Goal: Task Accomplishment & Management: Manage account settings

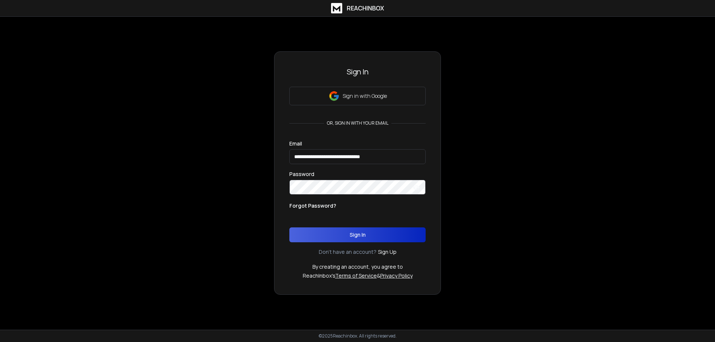
click at [347, 235] on button "Sign In" at bounding box center [357, 235] width 136 height 15
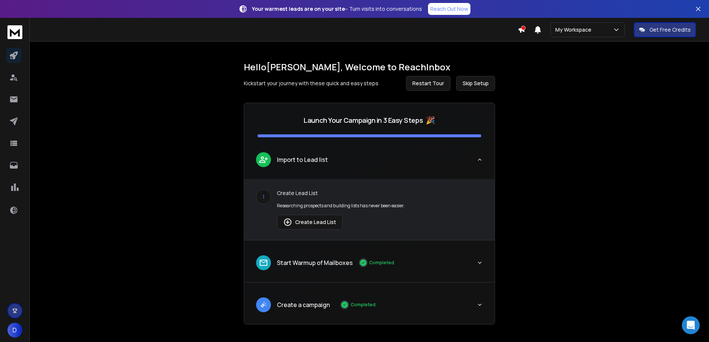
click at [698, 8] on icon at bounding box center [698, 9] width 4 height 4
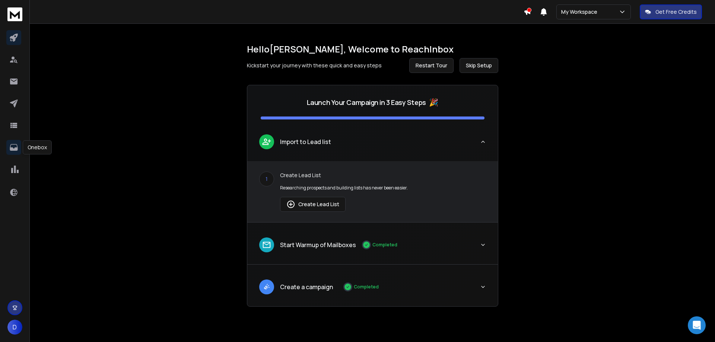
click at [14, 146] on icon at bounding box center [13, 147] width 9 height 9
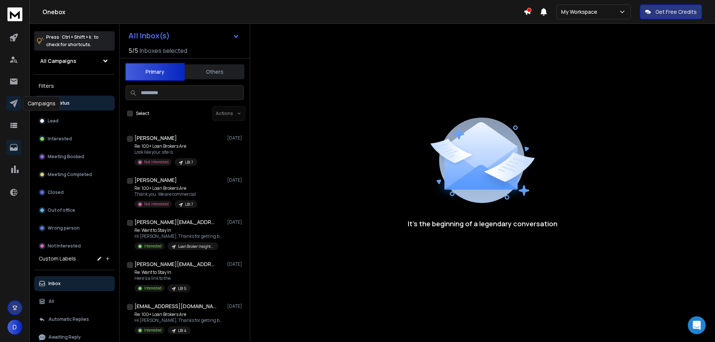
click at [18, 105] on icon at bounding box center [13, 103] width 9 height 9
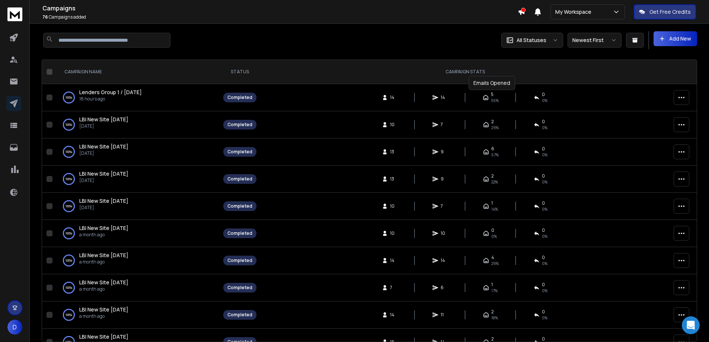
click at [486, 96] on icon at bounding box center [486, 97] width 4 height 4
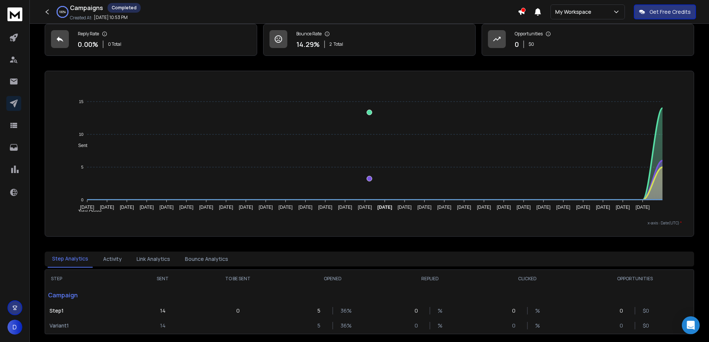
scroll to position [123, 0]
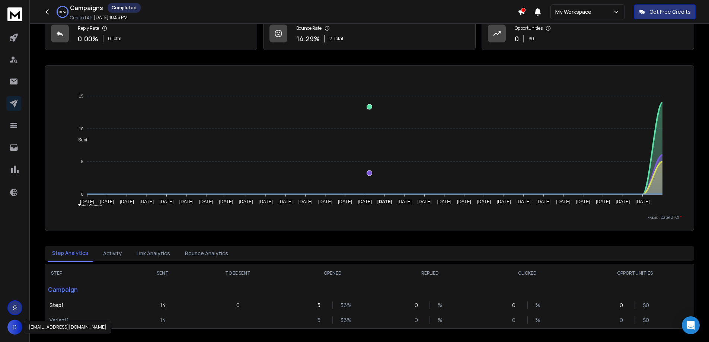
click at [12, 328] on span "D" at bounding box center [14, 327] width 15 height 15
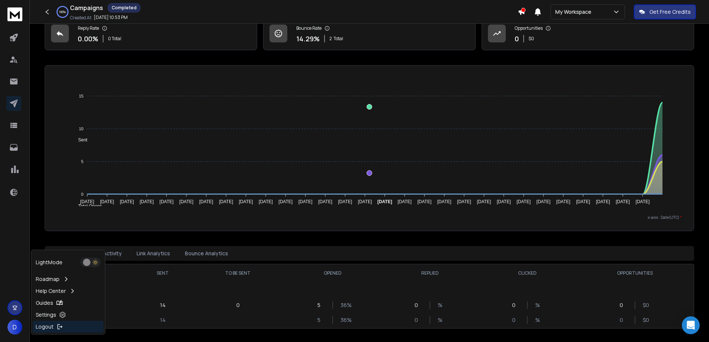
click at [38, 325] on p "Logout" at bounding box center [45, 326] width 18 height 7
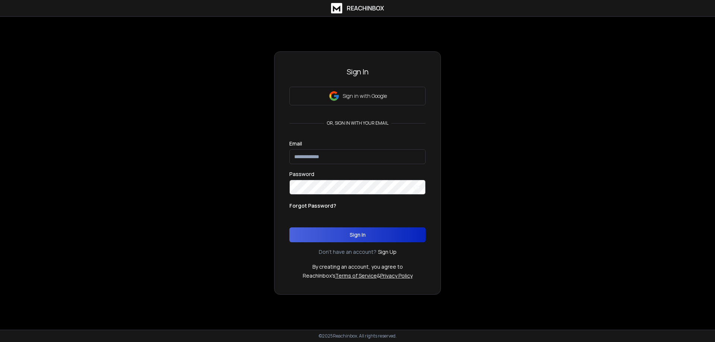
type input "**********"
